Goal: Communication & Community: Answer question/provide support

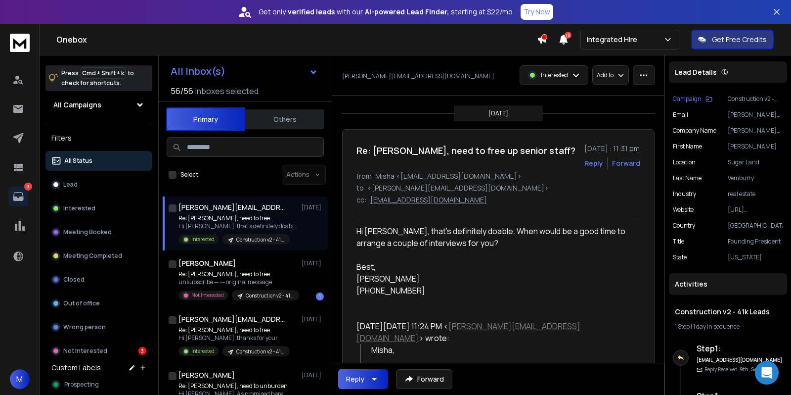
click at [262, 225] on p "Hi [PERSON_NAME], that's definitely doable." at bounding box center [238, 226] width 119 height 8
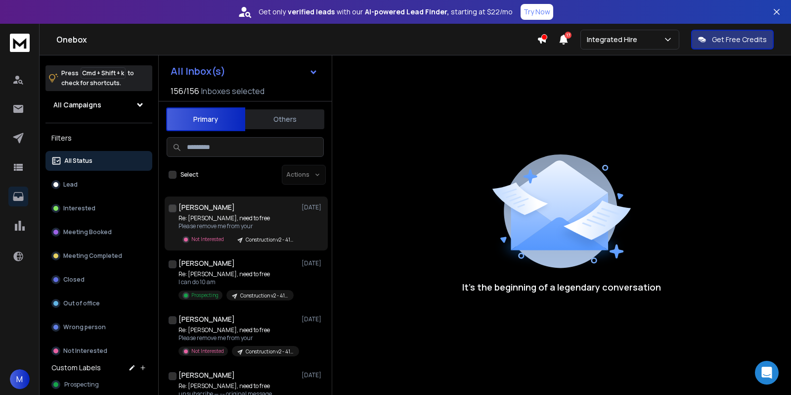
click at [253, 219] on p "Re: Mark, need to free" at bounding box center [238, 218] width 119 height 8
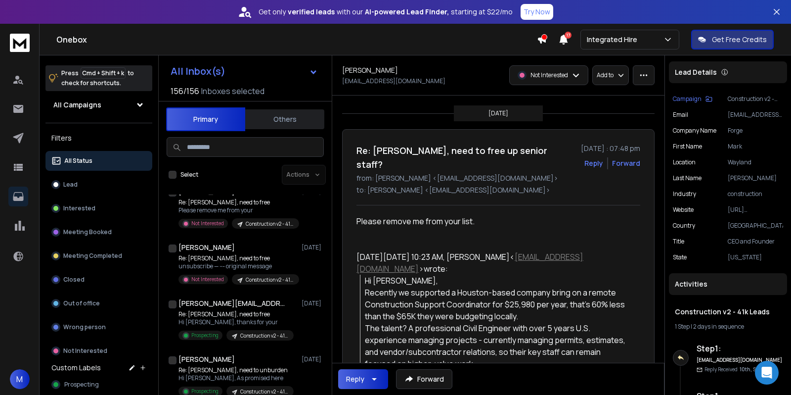
scroll to position [144, 0]
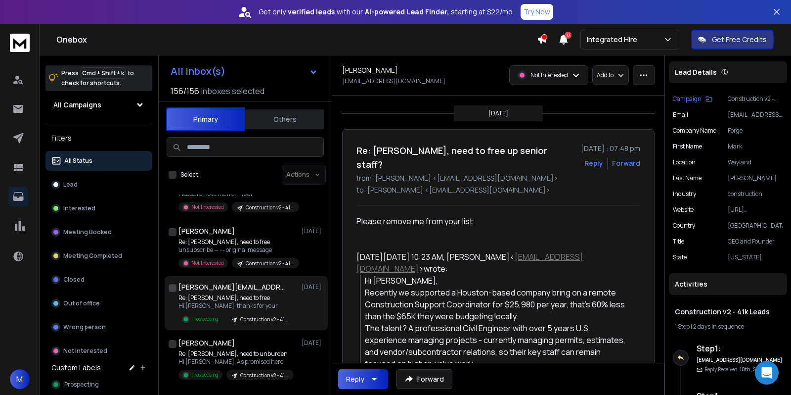
click at [268, 297] on p "Re: [PERSON_NAME], need to free" at bounding box center [236, 298] width 115 height 8
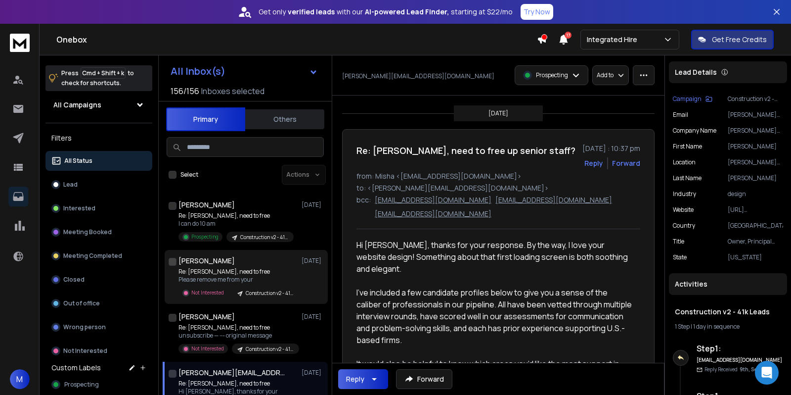
scroll to position [59, 0]
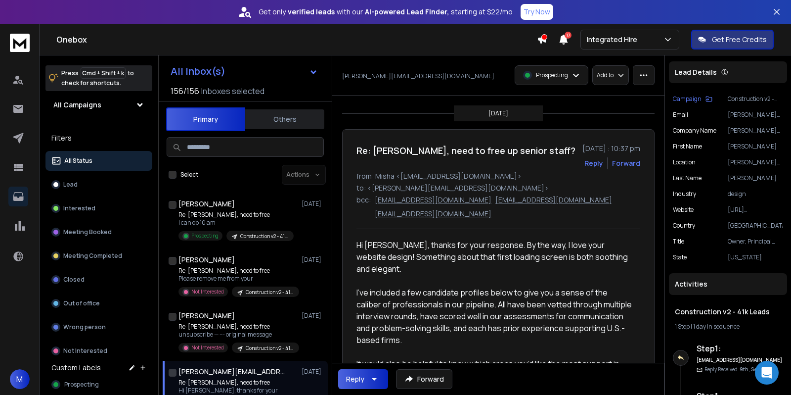
click at [427, 293] on div "I’ve included a few candidate profiles below to give you a sense of the caliber…" at bounding box center [495, 315] width 276 height 59
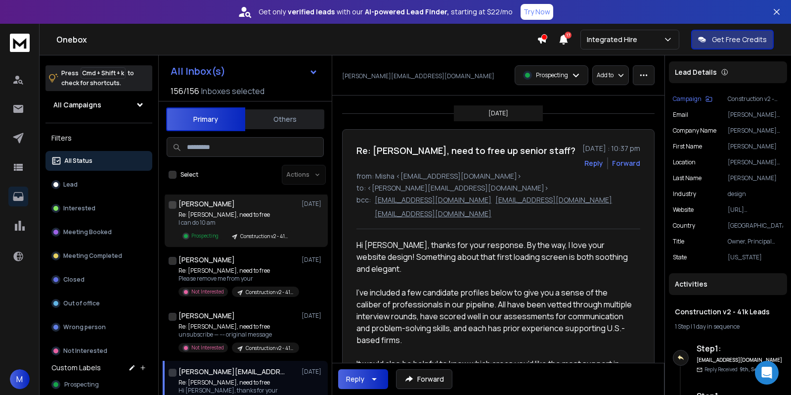
click at [241, 220] on p "I can do 10 am" at bounding box center [236, 223] width 115 height 8
